Goal: Task Accomplishment & Management: Use online tool/utility

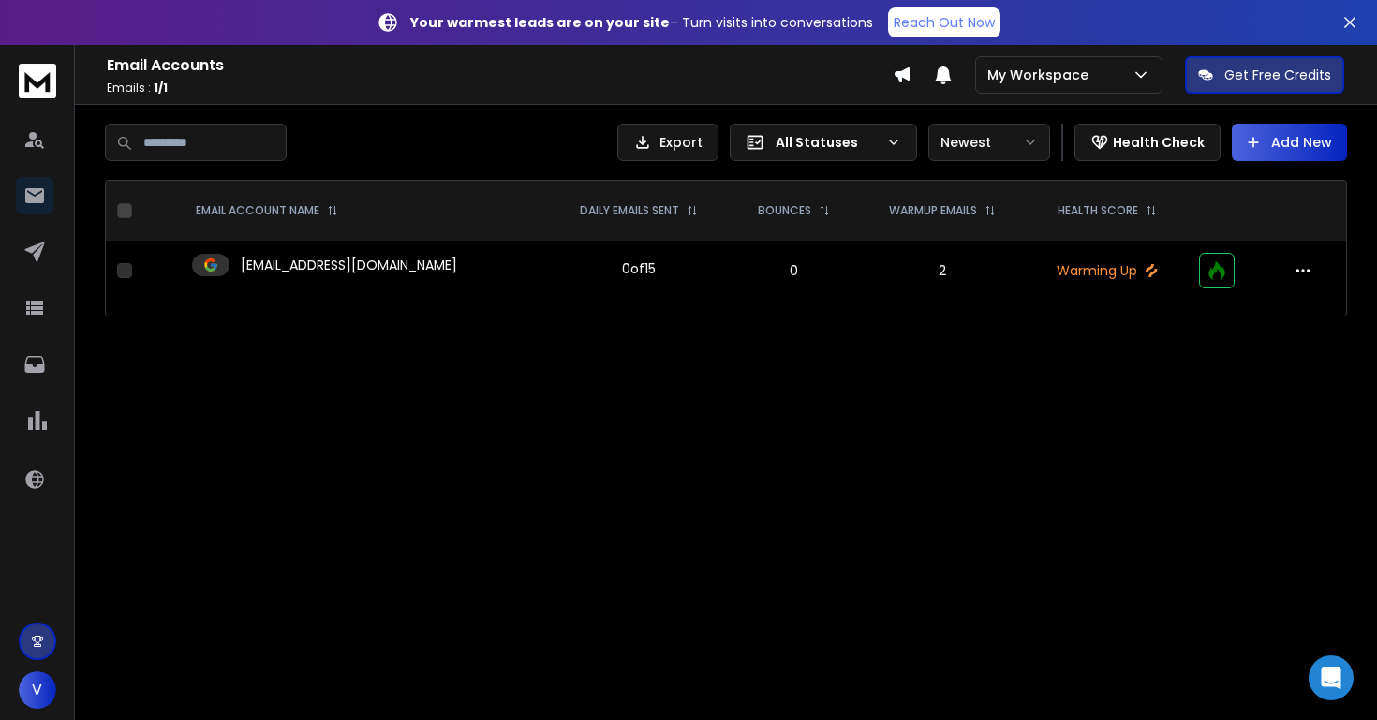
click at [885, 297] on td "2" at bounding box center [943, 271] width 170 height 60
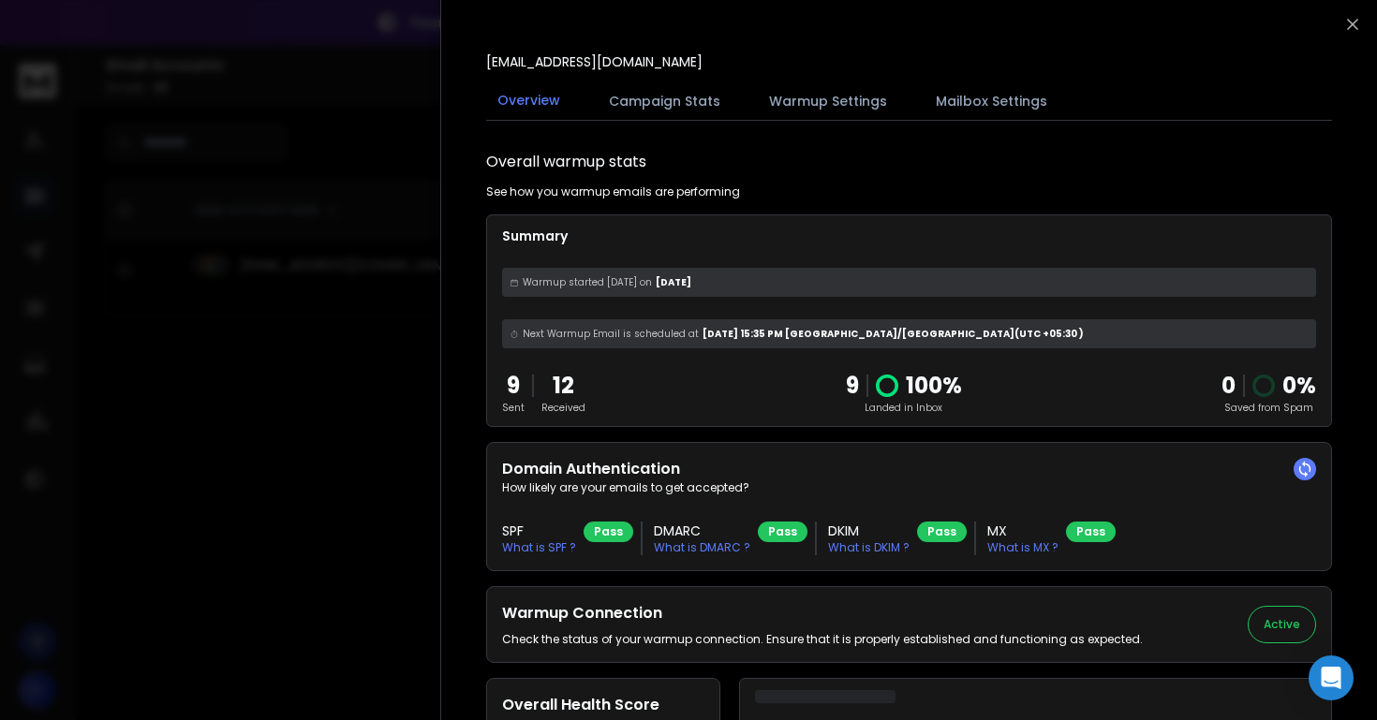
scroll to position [13, 0]
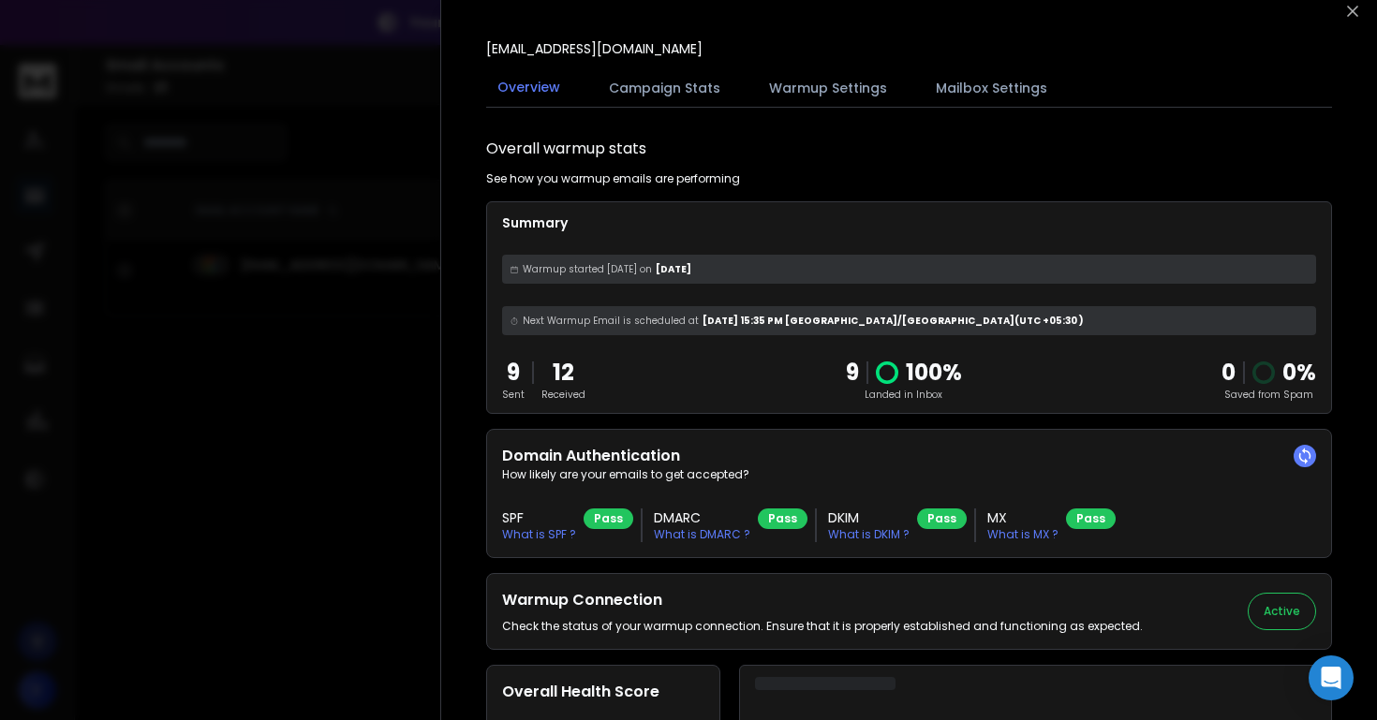
click at [202, 391] on div at bounding box center [688, 360] width 1377 height 720
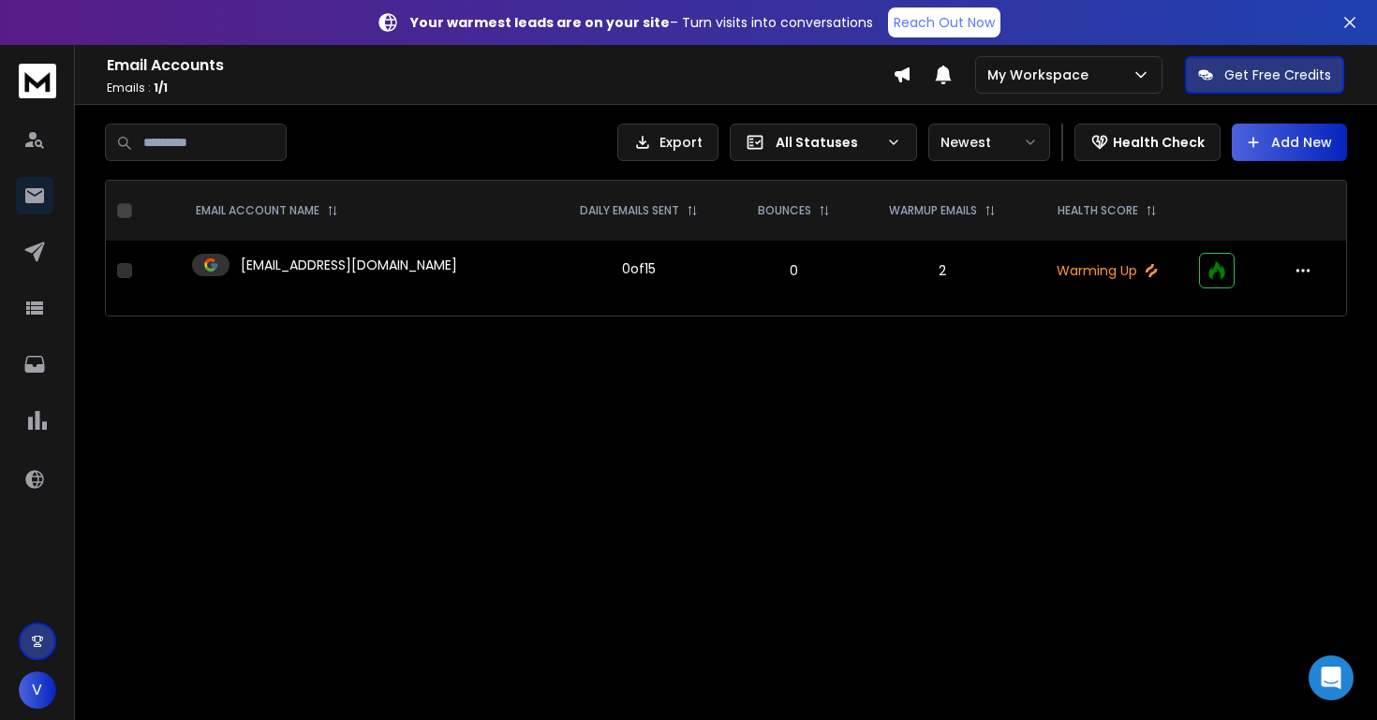
click at [988, 144] on button "Newest" at bounding box center [989, 142] width 122 height 37
click at [860, 147] on p "All Statuses" at bounding box center [827, 142] width 103 height 19
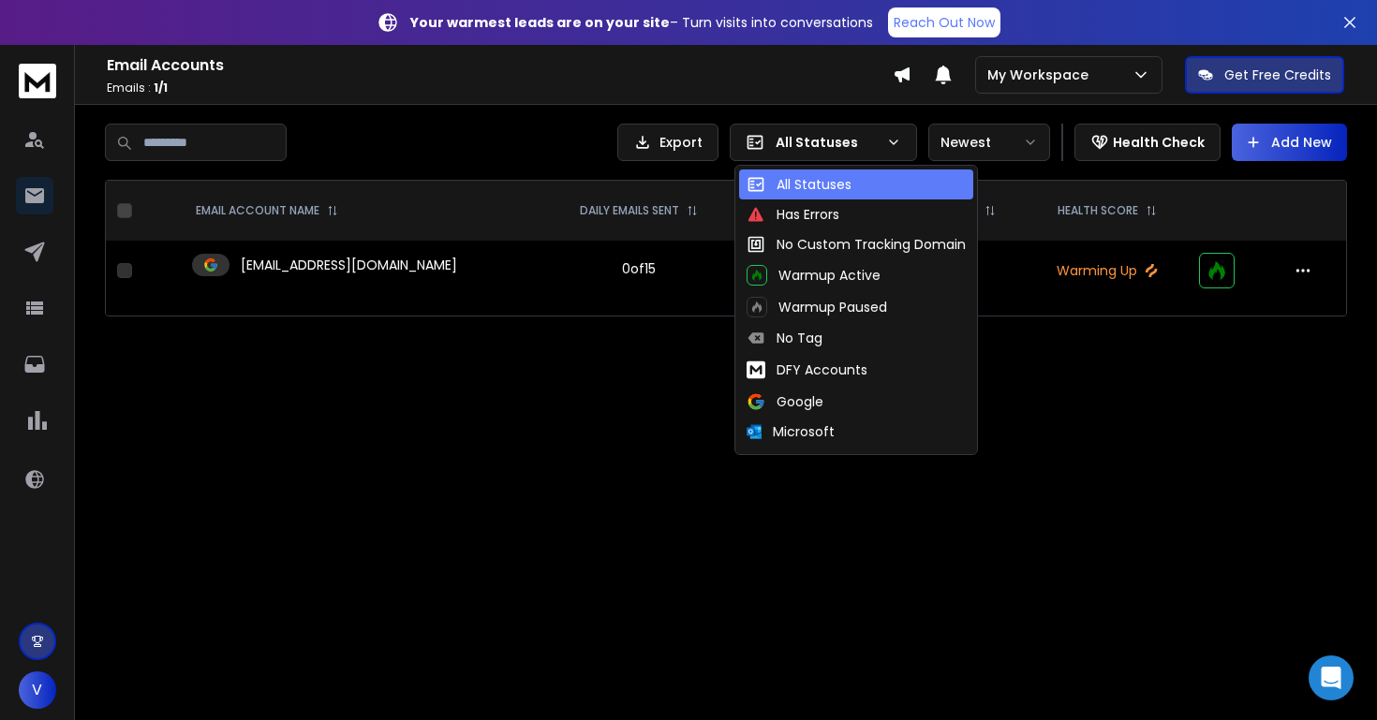
click at [860, 147] on p "All Statuses" at bounding box center [827, 142] width 103 height 19
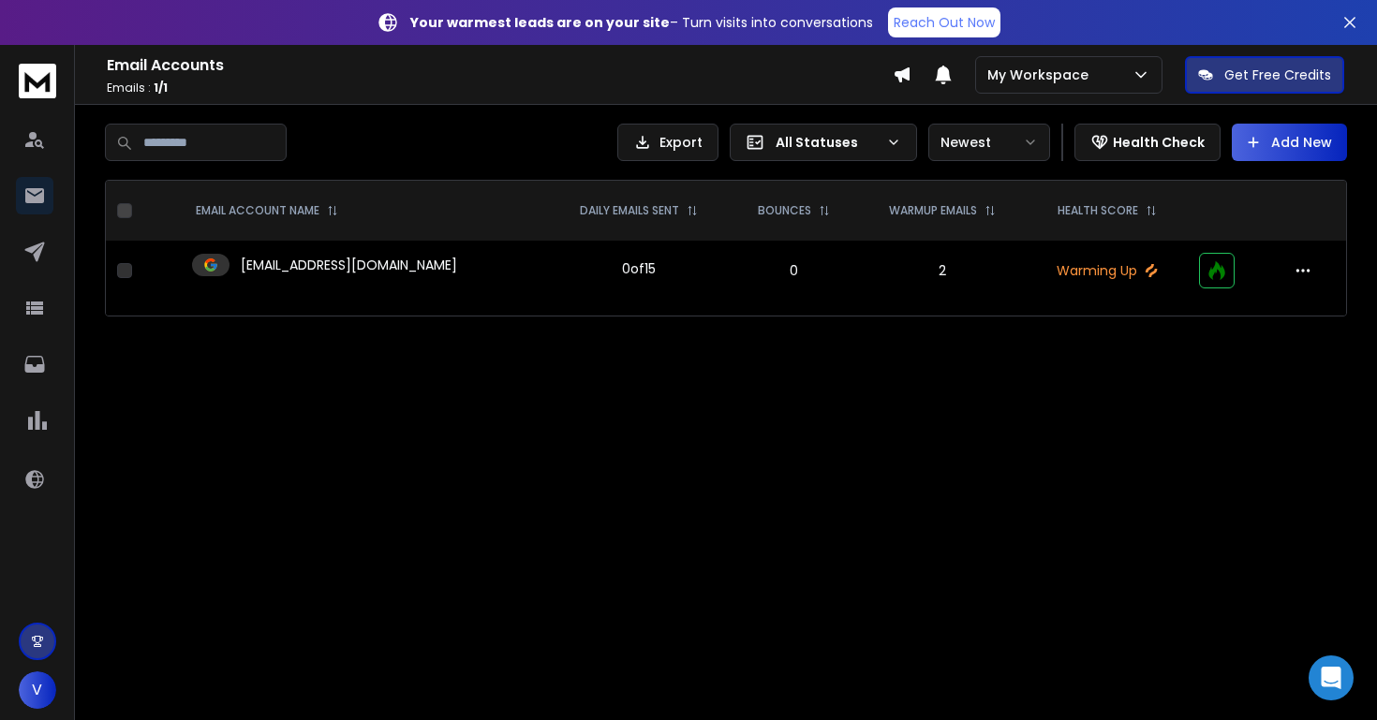
click at [858, 286] on td "2" at bounding box center [943, 271] width 170 height 60
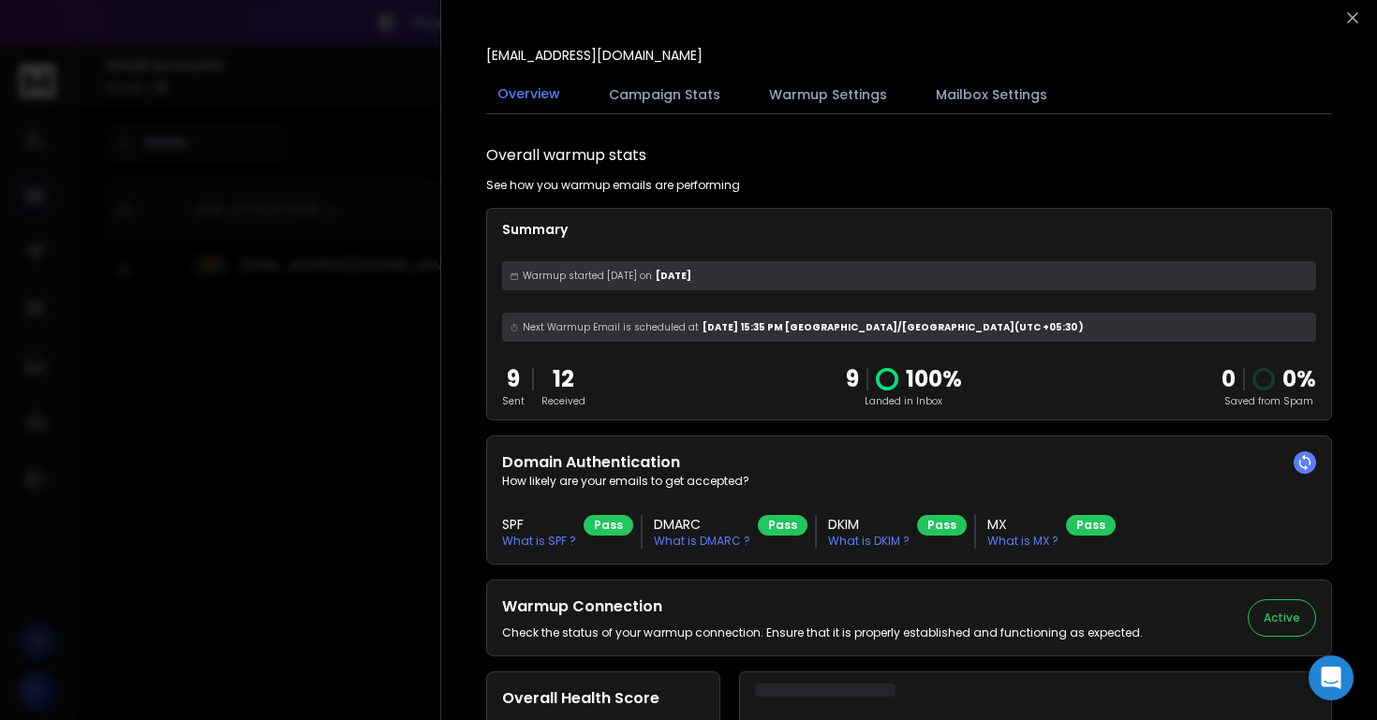
scroll to position [8, 0]
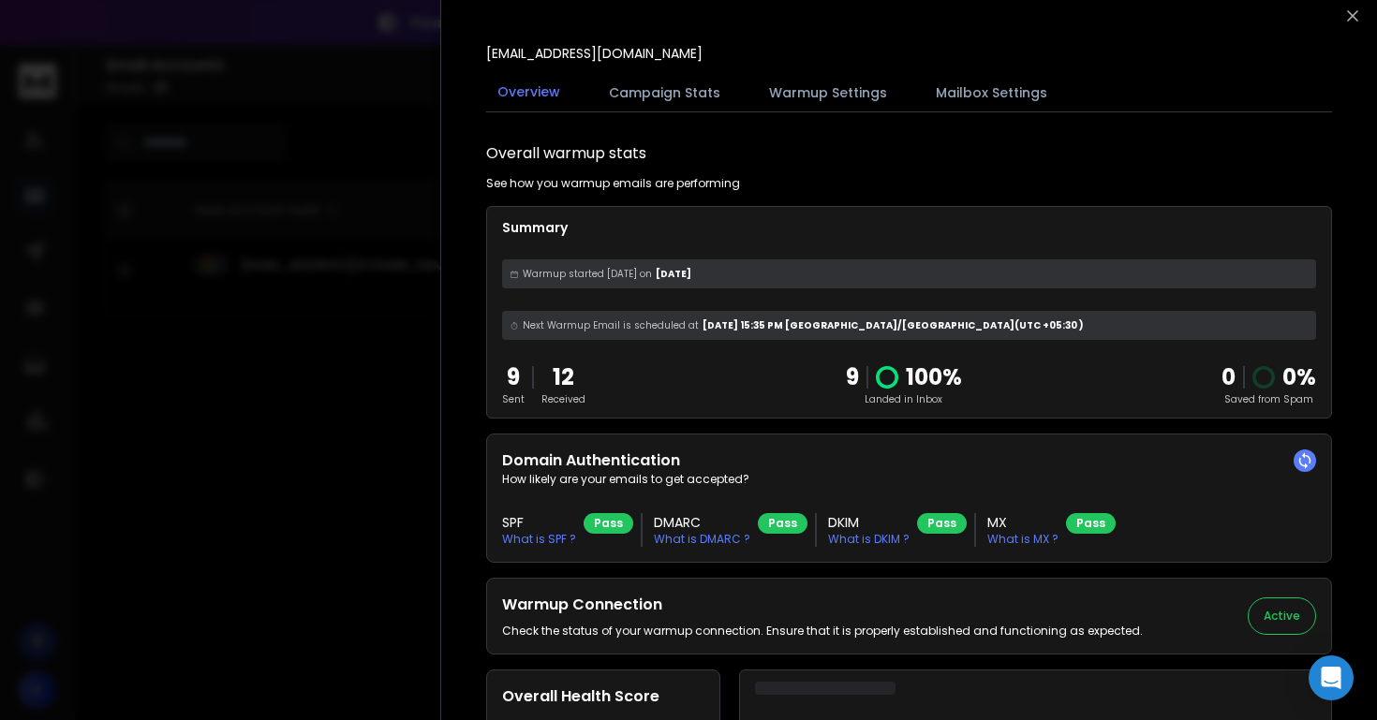
click at [322, 315] on div at bounding box center [688, 360] width 1377 height 720
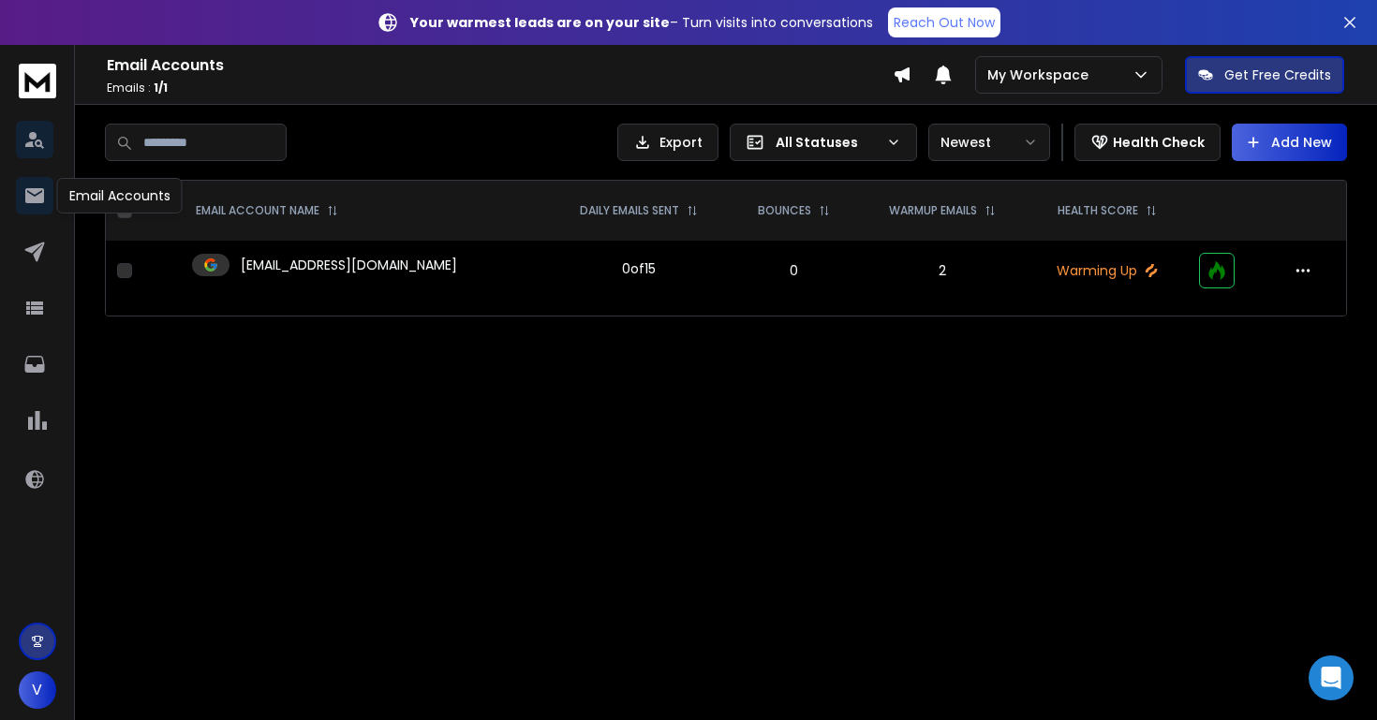
click at [32, 156] on link at bounding box center [34, 139] width 37 height 37
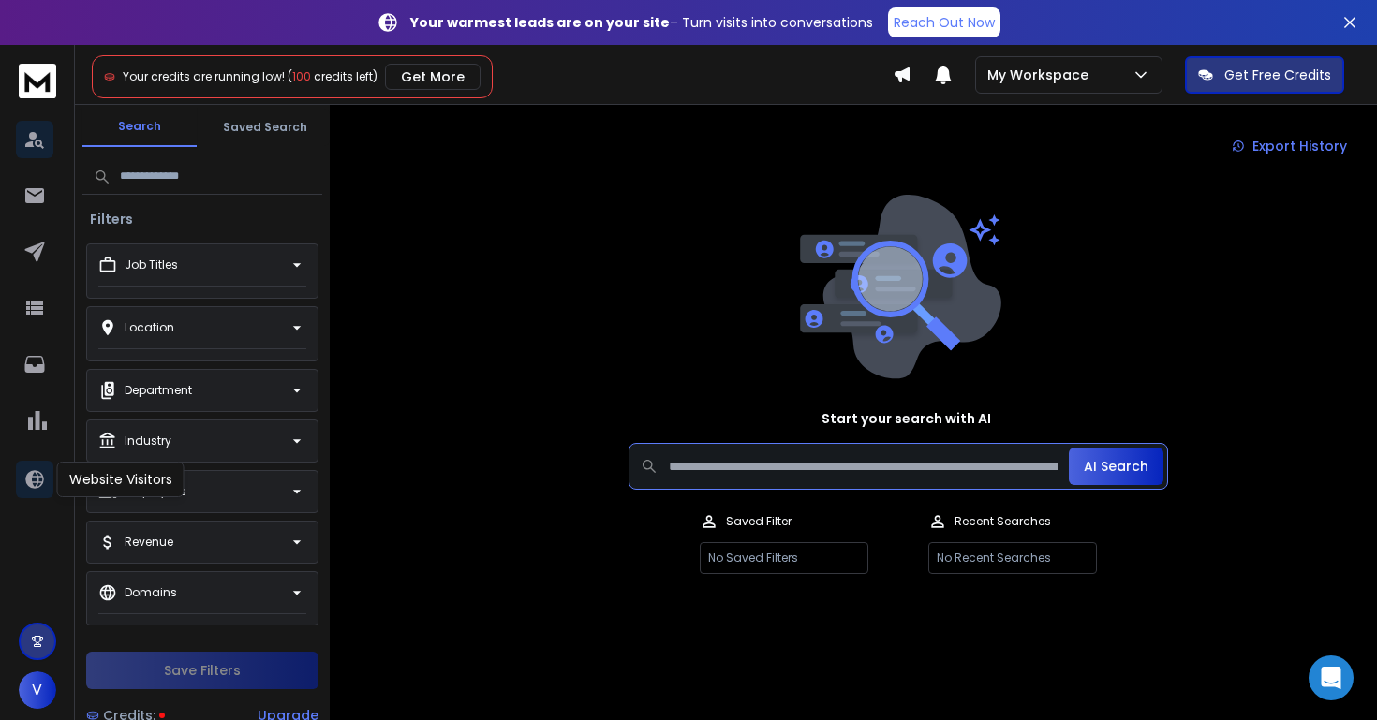
click at [34, 473] on icon at bounding box center [34, 479] width 22 height 22
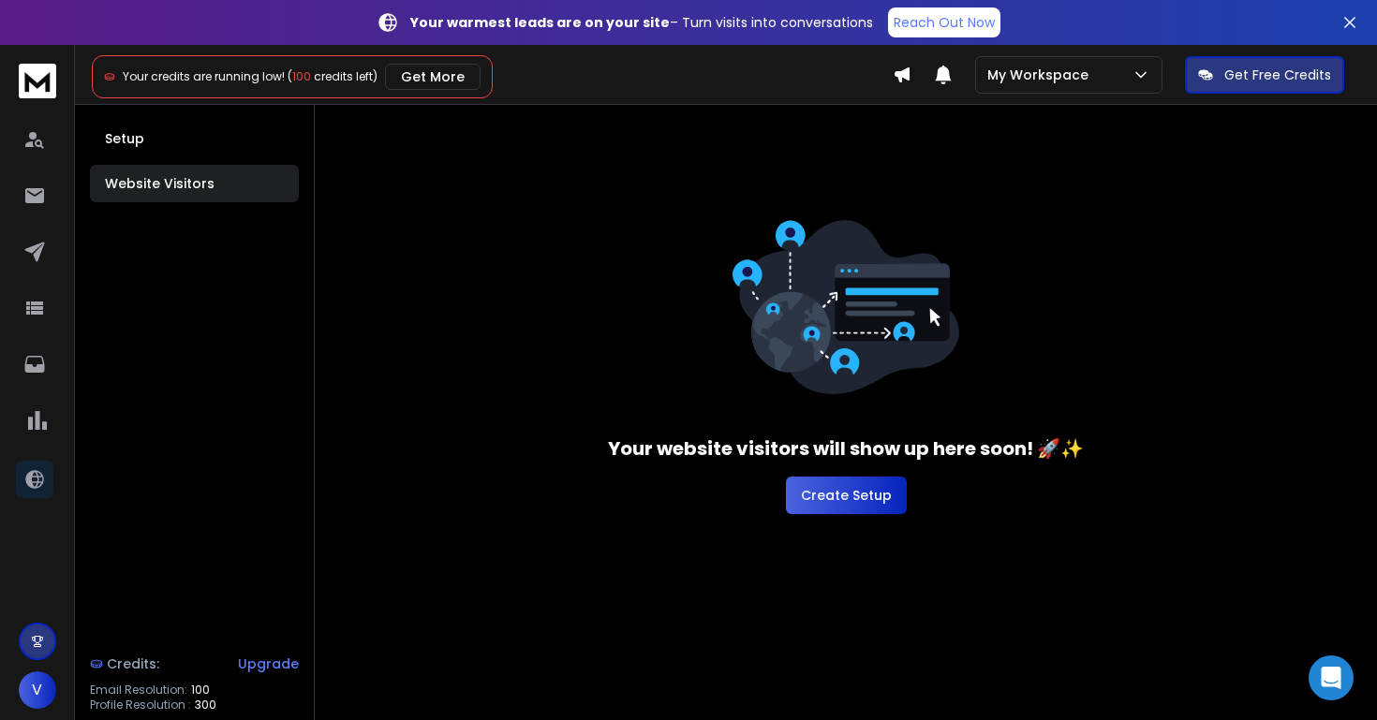
click at [821, 511] on button "Create Setup" at bounding box center [846, 495] width 121 height 37
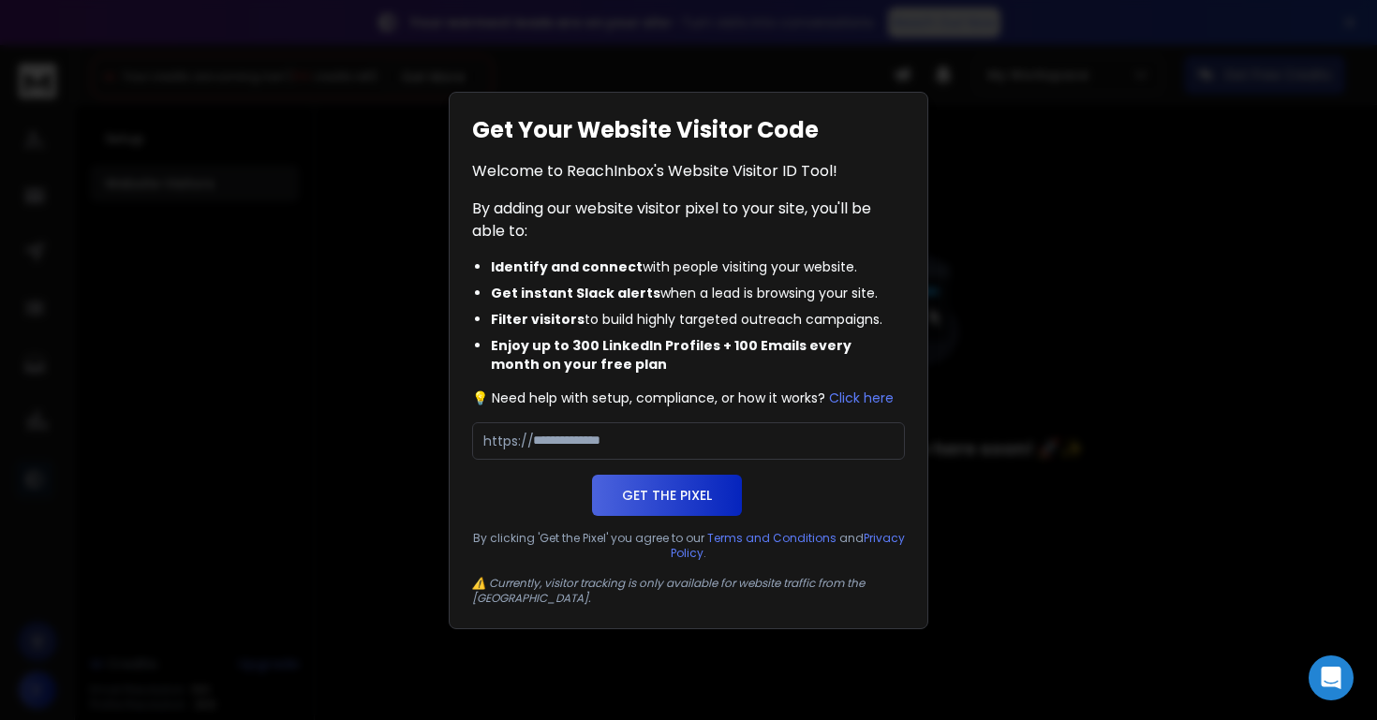
click at [829, 468] on div "Get Your Website Visitor Code Welcome to ReachInbox's Website Visitor ID Tool! …" at bounding box center [689, 361] width 478 height 536
click at [829, 460] on input "text" at bounding box center [688, 441] width 433 height 37
